Goal: Communication & Community: Answer question/provide support

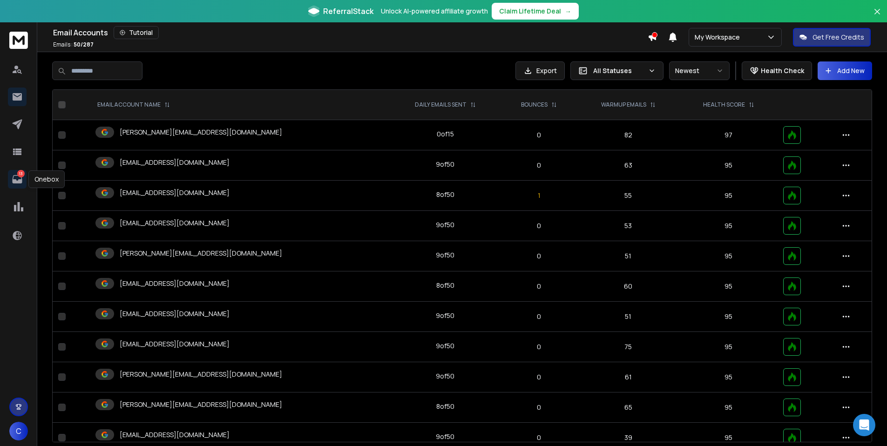
click at [15, 176] on icon at bounding box center [17, 179] width 11 height 11
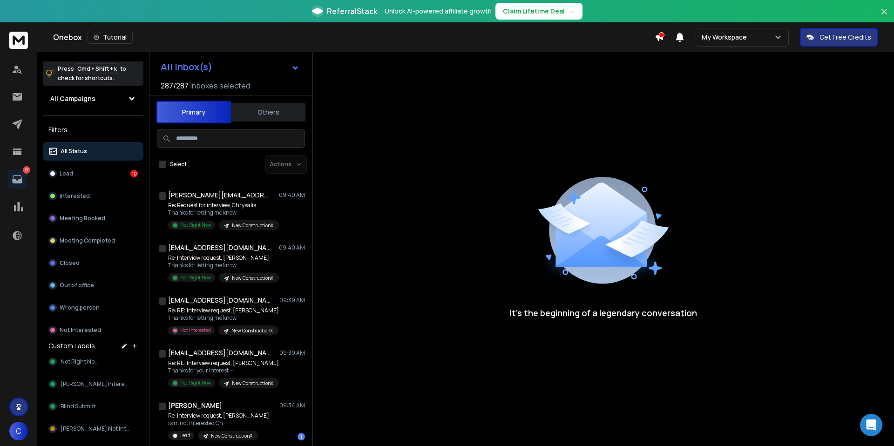
click at [235, 139] on input at bounding box center [231, 138] width 148 height 19
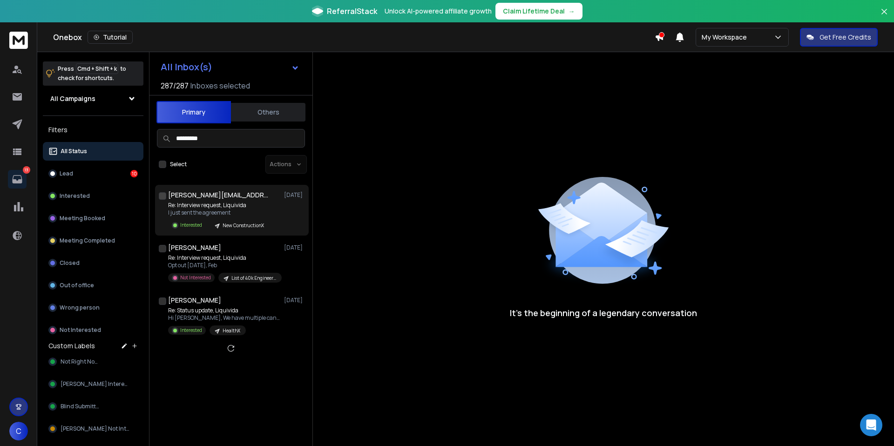
type input "*********"
click at [217, 202] on p "Re: Interview request, Liquivida" at bounding box center [218, 205] width 101 height 7
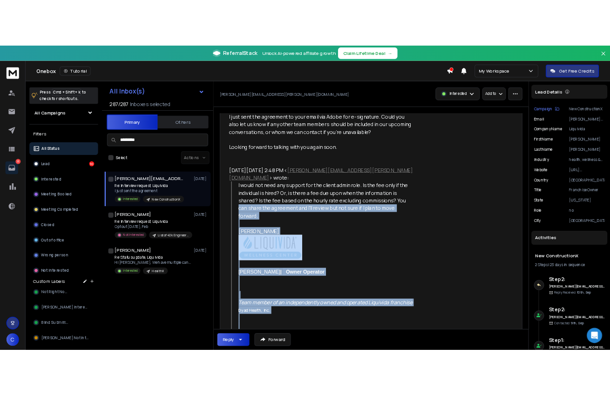
scroll to position [94, 0]
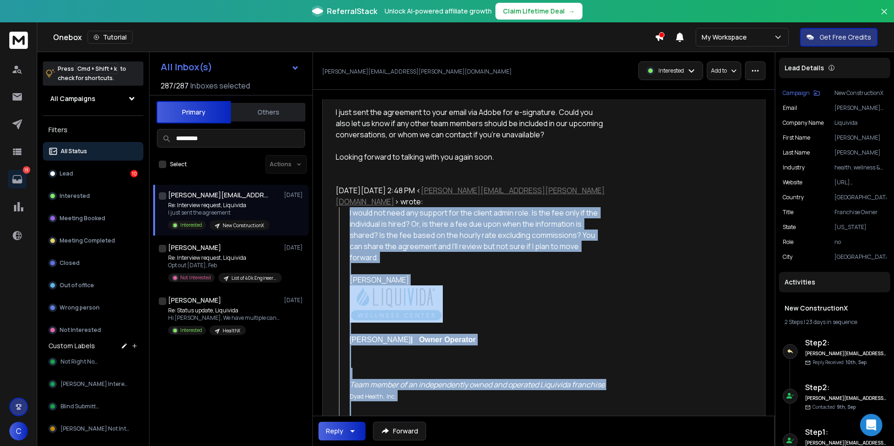
drag, startPoint x: 485, startPoint y: 401, endPoint x: 341, endPoint y: 216, distance: 234.7
copy div "I would not need any support for the client admin role. Is the fee only if the …"
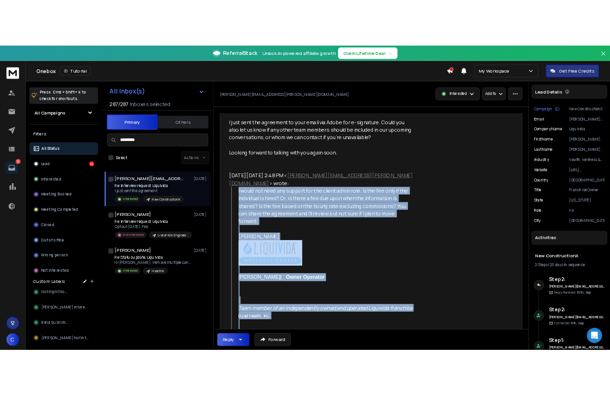
scroll to position [96, 0]
